Goal: Navigation & Orientation: Find specific page/section

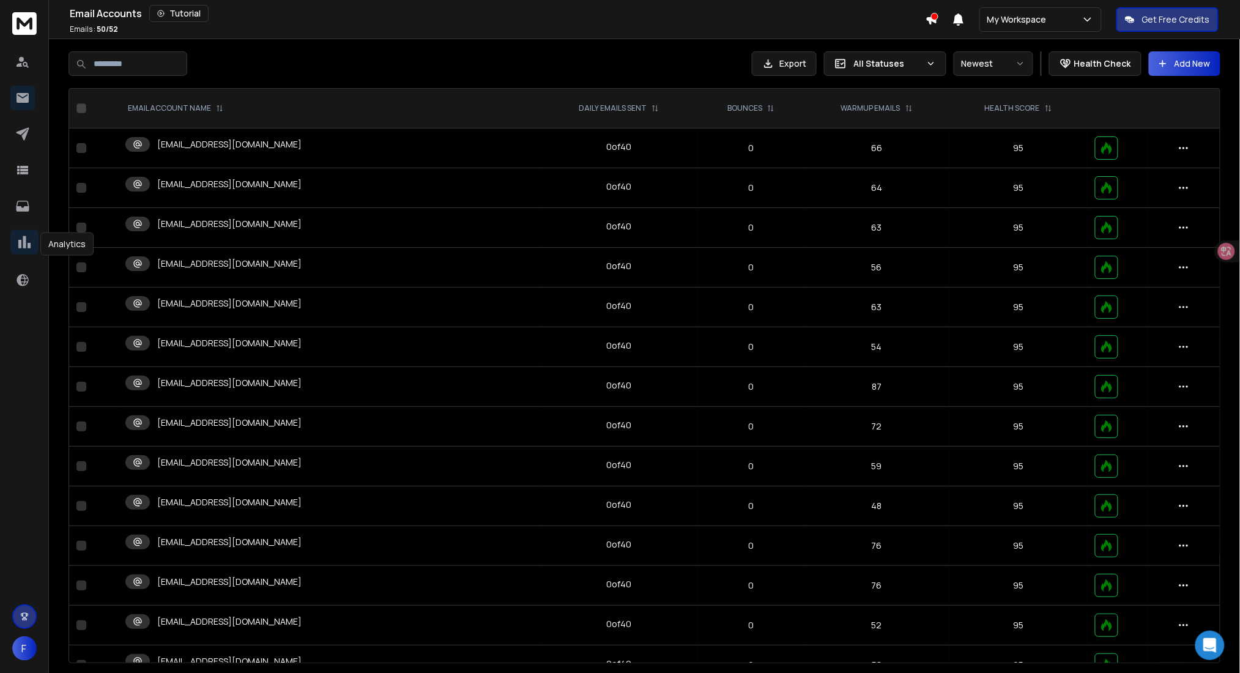
click at [24, 243] on icon at bounding box center [24, 242] width 12 height 12
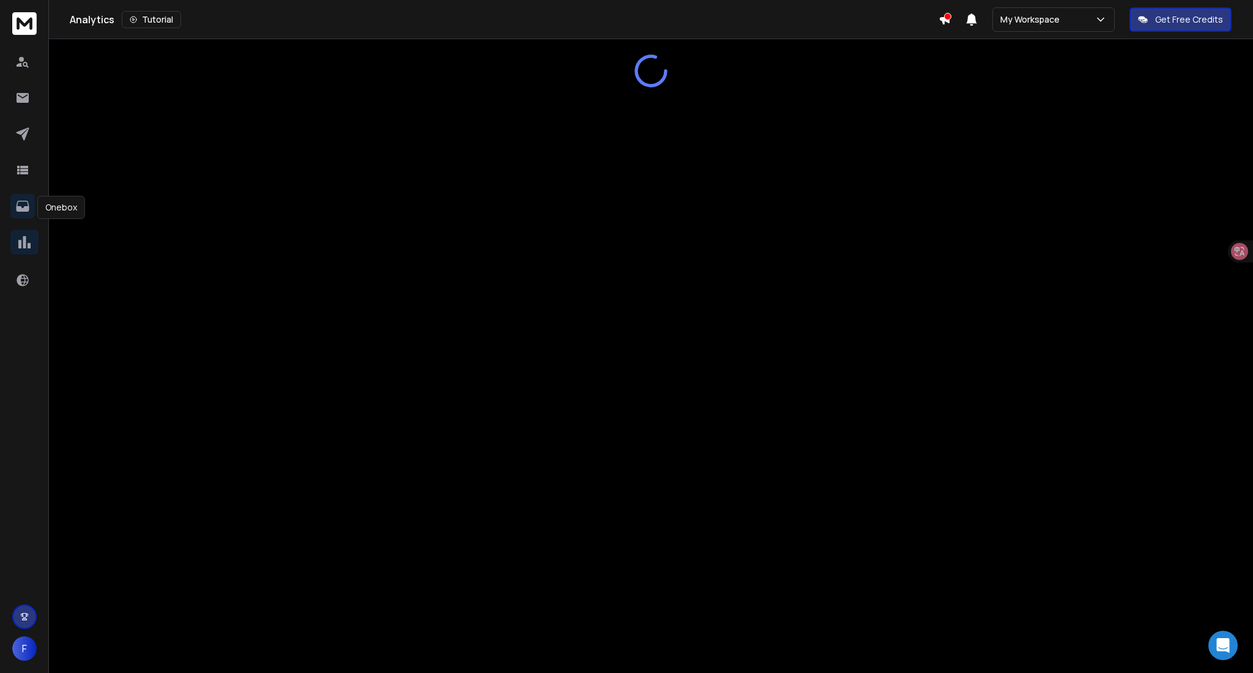
click at [23, 209] on icon at bounding box center [22, 206] width 13 height 11
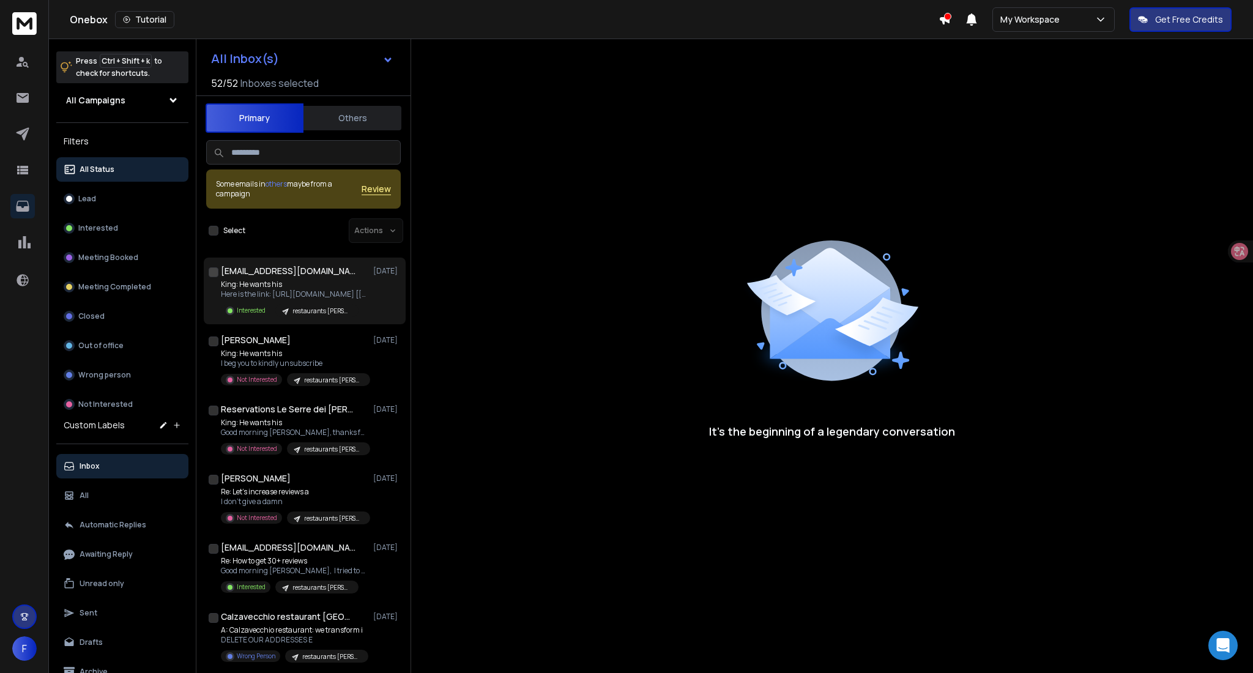
click at [284, 286] on p "King: He wants his" at bounding box center [294, 285] width 147 height 10
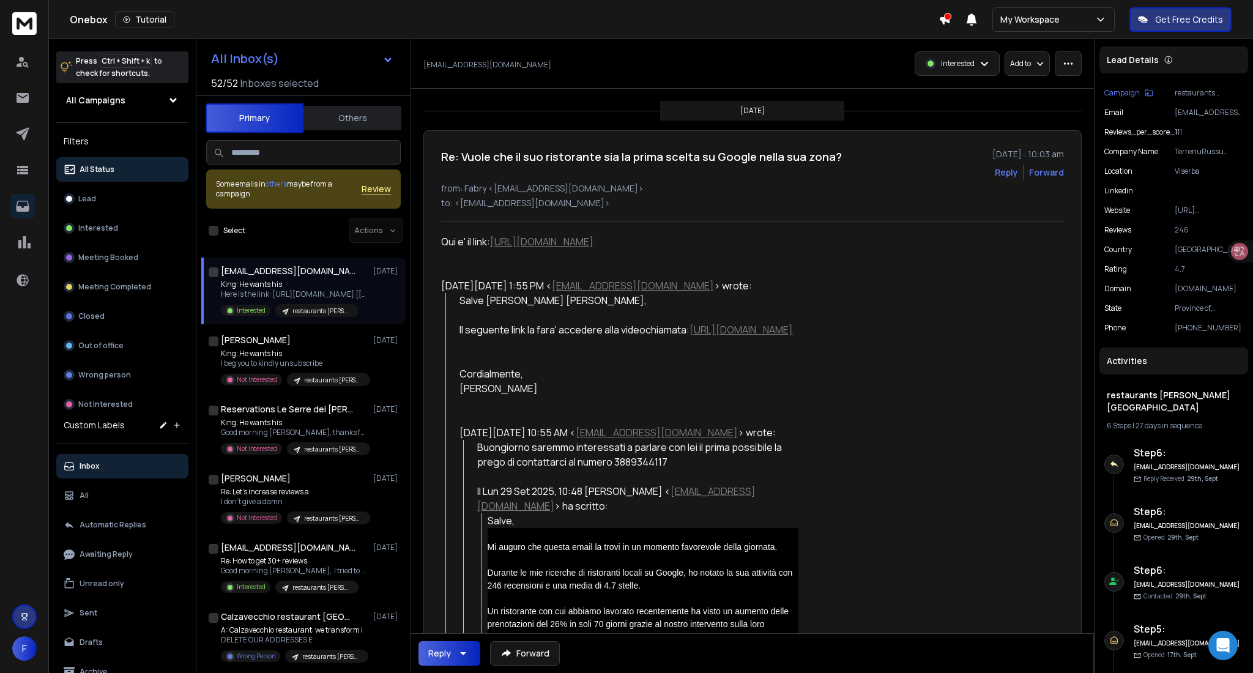
scroll to position [81, 0]
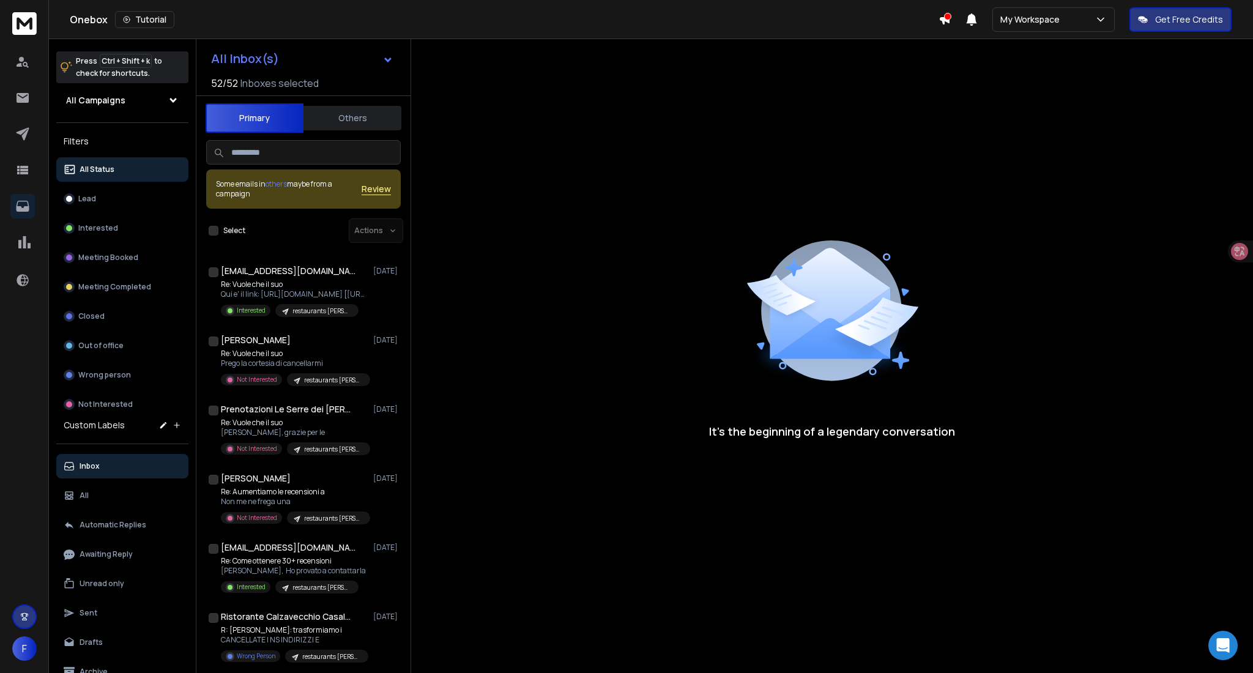
click at [541, 158] on div "It’s the beginning of a legendary conversation" at bounding box center [832, 325] width 842 height 572
